Goal: Task Accomplishment & Management: Manage account settings

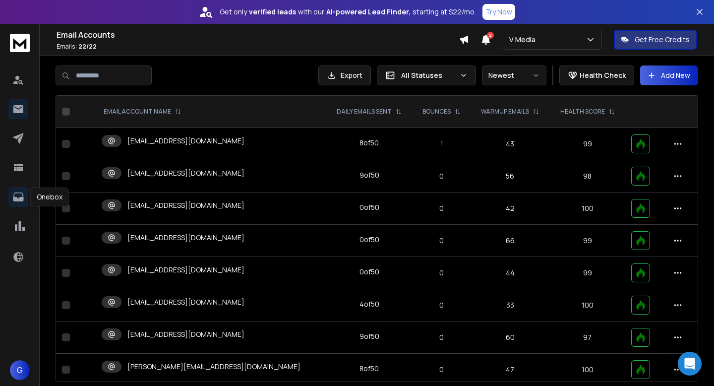
click at [19, 195] on icon at bounding box center [18, 197] width 12 height 12
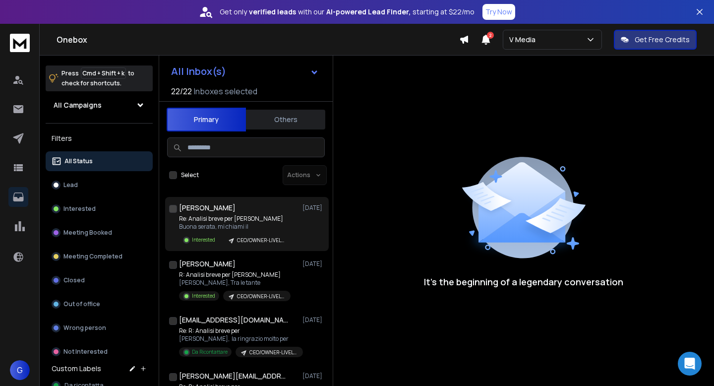
click at [234, 213] on div "[PERSON_NAME] [DATE] Re: Analisi breve per [PERSON_NAME] serata, mi chiami il I…" at bounding box center [252, 224] width 146 height 42
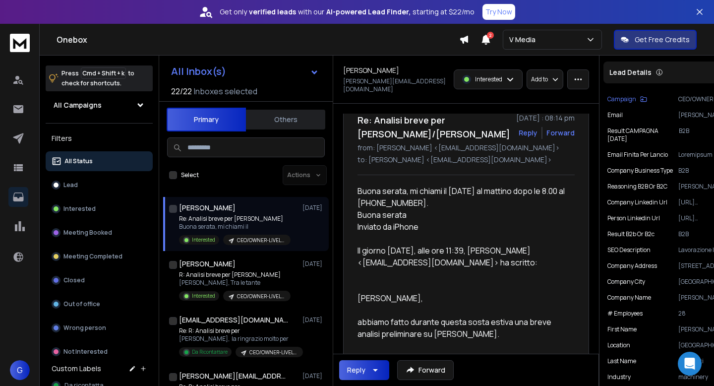
scroll to position [39, 0]
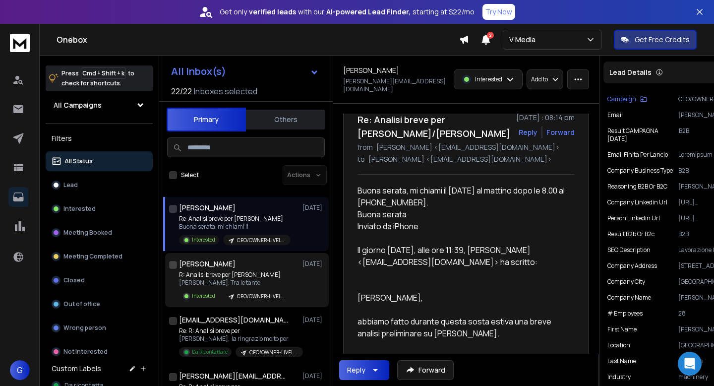
click at [270, 264] on div "[PERSON_NAME] [DATE]" at bounding box center [252, 264] width 146 height 10
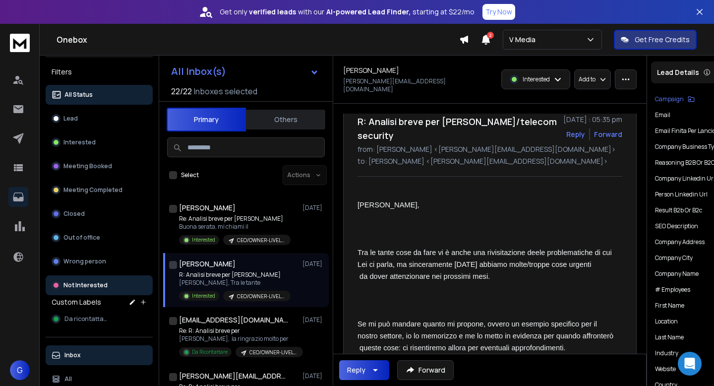
scroll to position [68, 0]
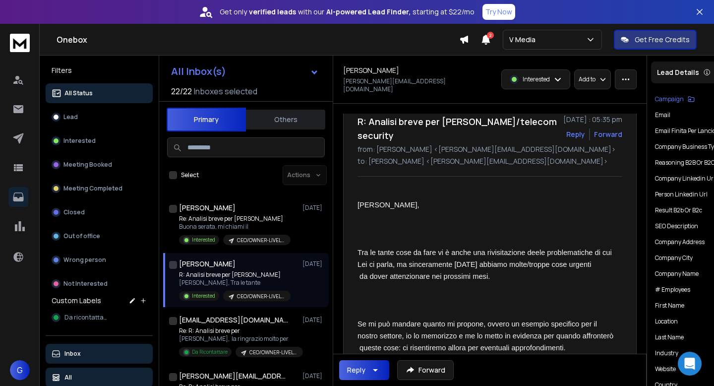
click at [84, 377] on button "All" at bounding box center [99, 378] width 107 height 20
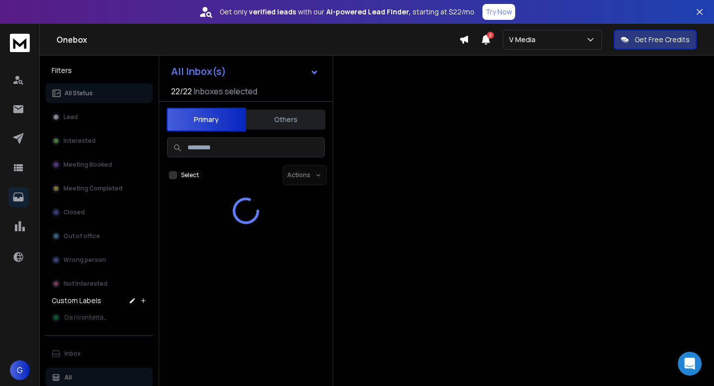
scroll to position [0, 0]
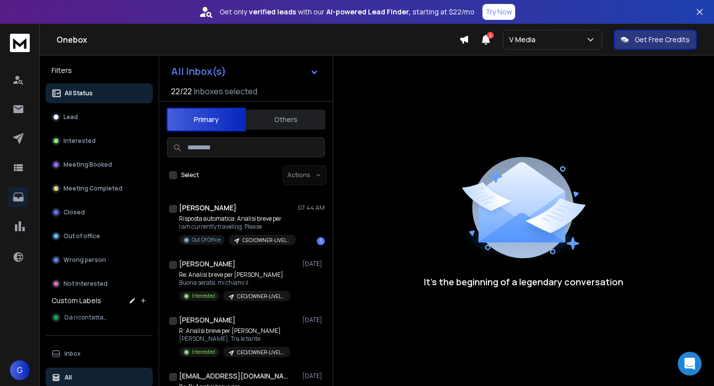
click at [296, 116] on button "Others" at bounding box center [285, 120] width 79 height 22
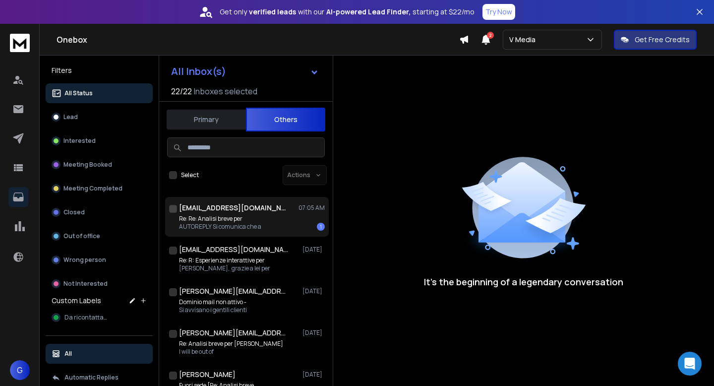
click at [266, 214] on div "[EMAIL_ADDRESS][DOMAIN_NAME] 07:05 AM Re: Re: Analisi breve per AUTOREPLY Si co…" at bounding box center [252, 217] width 146 height 28
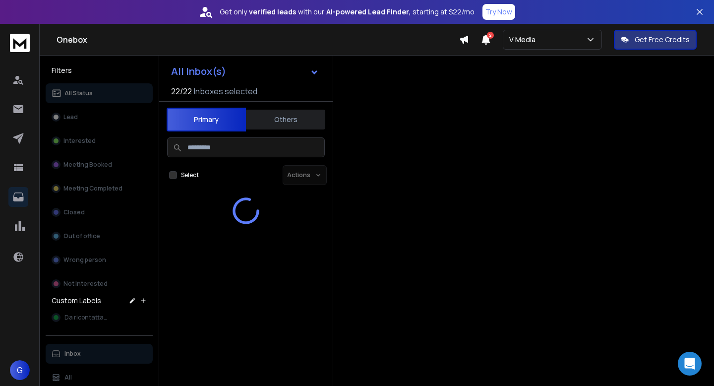
click at [218, 125] on button "Primary" at bounding box center [206, 120] width 79 height 24
